Goal: Task Accomplishment & Management: Use online tool/utility

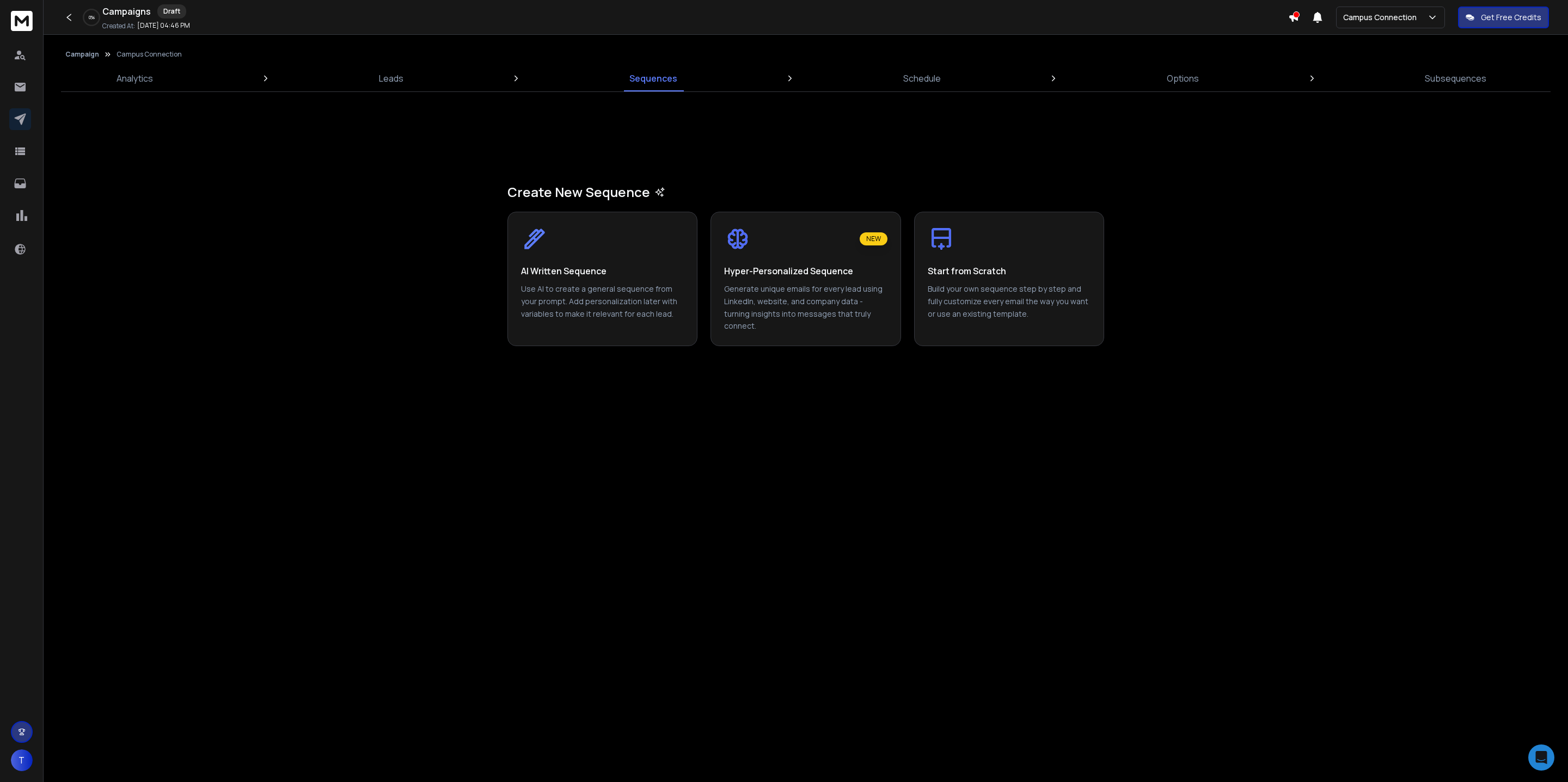
click at [632, 192] on h1 "Create New Sequence" at bounding box center [806, 192] width 597 height 18
click at [691, 201] on div "Create New Sequence AI Written Sequence Use AI to create a general sequence fro…" at bounding box center [806, 265] width 627 height 194
